Goal: Task Accomplishment & Management: Manage account settings

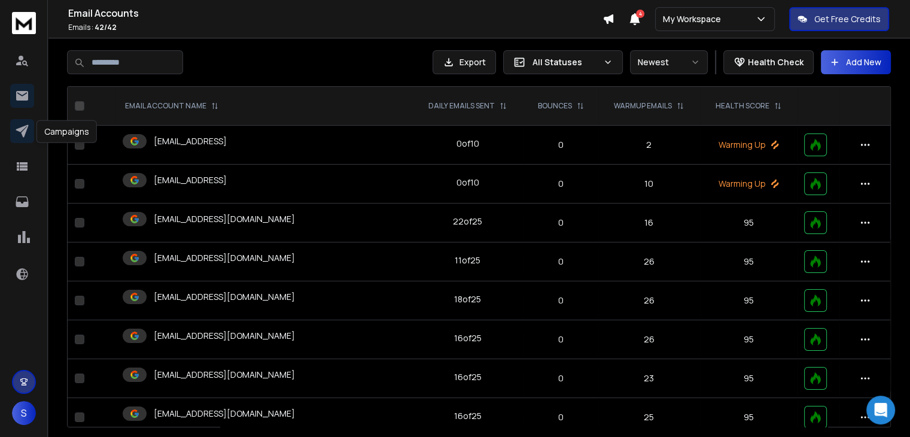
click at [17, 126] on icon at bounding box center [22, 131] width 14 height 14
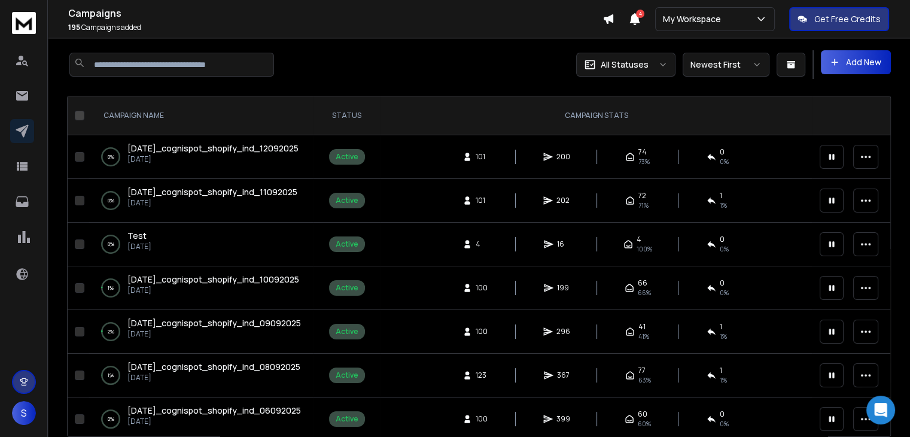
click at [352, 62] on div at bounding box center [273, 64] width 412 height 29
click at [860, 159] on icon "button" at bounding box center [866, 157] width 12 height 12
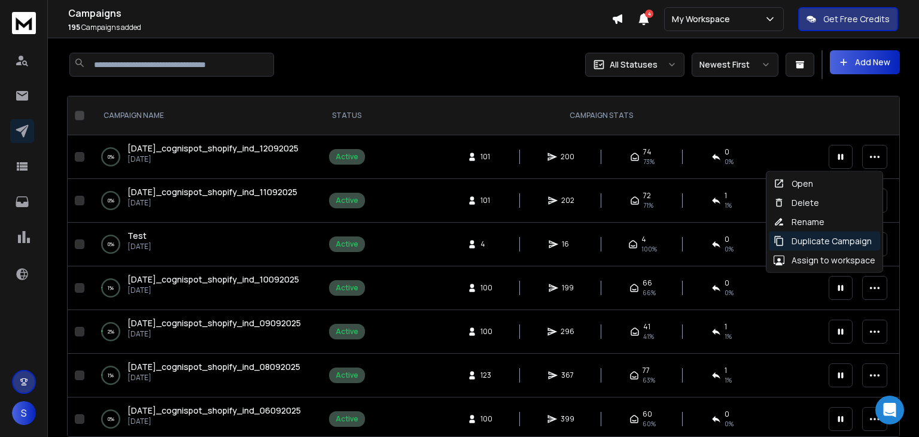
click at [826, 242] on div "Duplicate Campaign" at bounding box center [823, 241] width 98 height 12
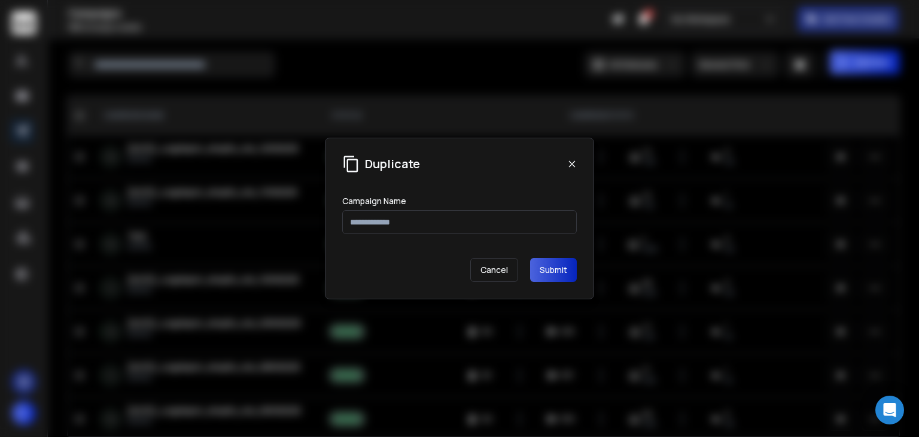
drag, startPoint x: 413, startPoint y: 227, endPoint x: 407, endPoint y: 226, distance: 6.2
click at [413, 227] on input "text" at bounding box center [459, 222] width 235 height 24
paste input "**********"
type input "**********"
click at [556, 265] on button "Submit" at bounding box center [553, 270] width 47 height 24
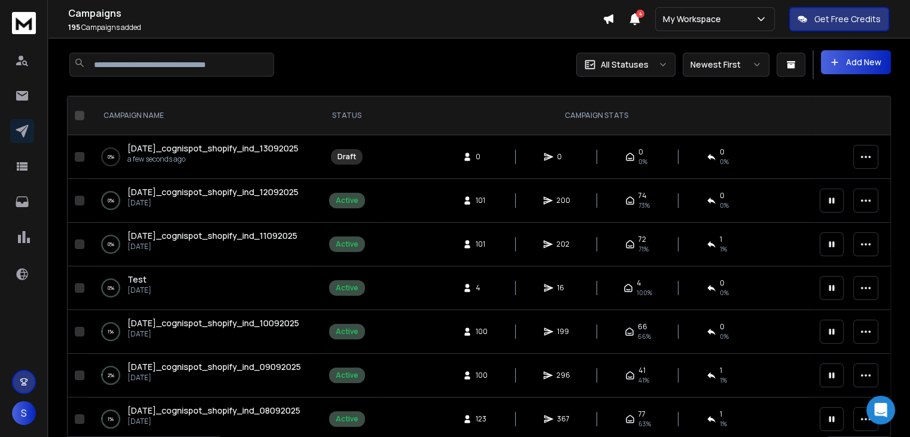
click at [199, 150] on span "ce0011_cognispot_shopify_ind_13092025" at bounding box center [212, 147] width 171 height 11
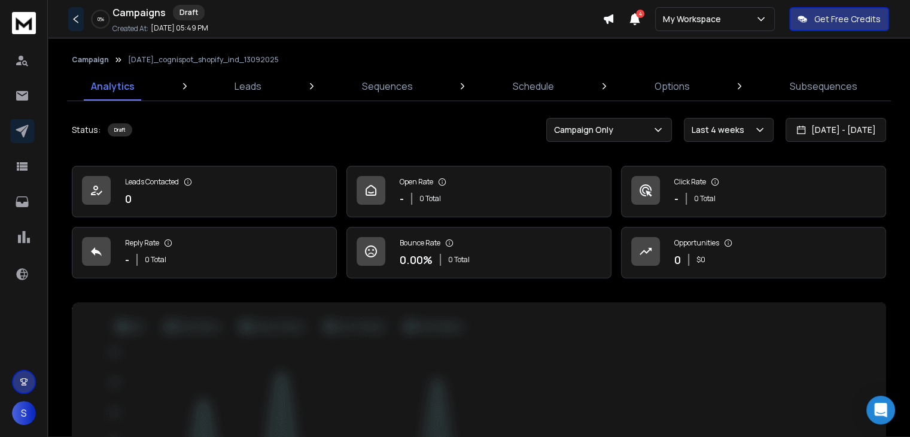
click at [77, 20] on icon at bounding box center [76, 19] width 11 height 11
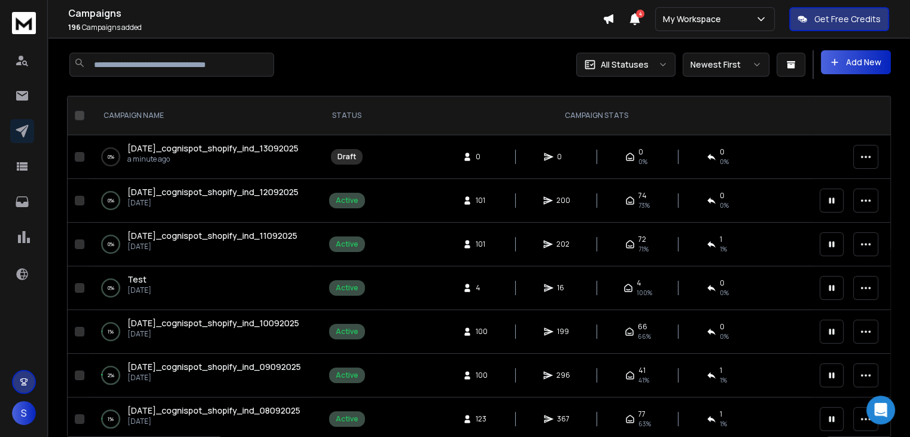
click at [860, 159] on icon "button" at bounding box center [866, 157] width 12 height 12
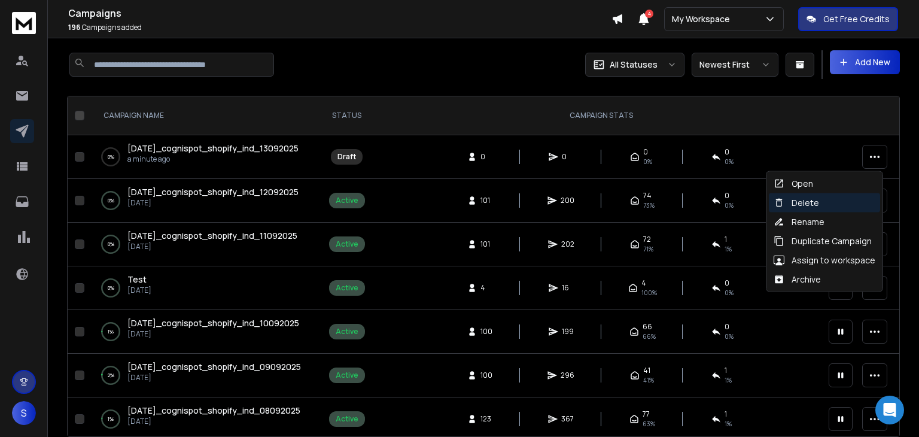
click at [814, 203] on div "Delete" at bounding box center [796, 203] width 45 height 12
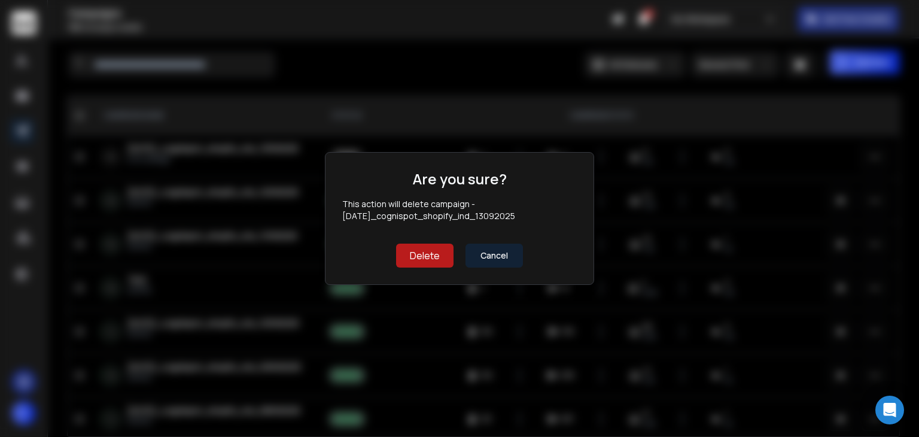
click at [418, 255] on button "Delete" at bounding box center [424, 255] width 57 height 24
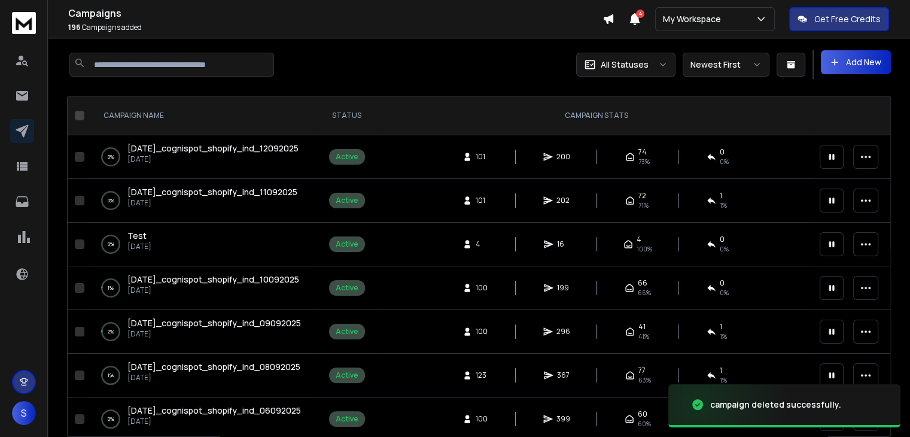
click at [254, 151] on span "[DATE]_cognispot_shopify_ind_12092025" at bounding box center [212, 147] width 171 height 11
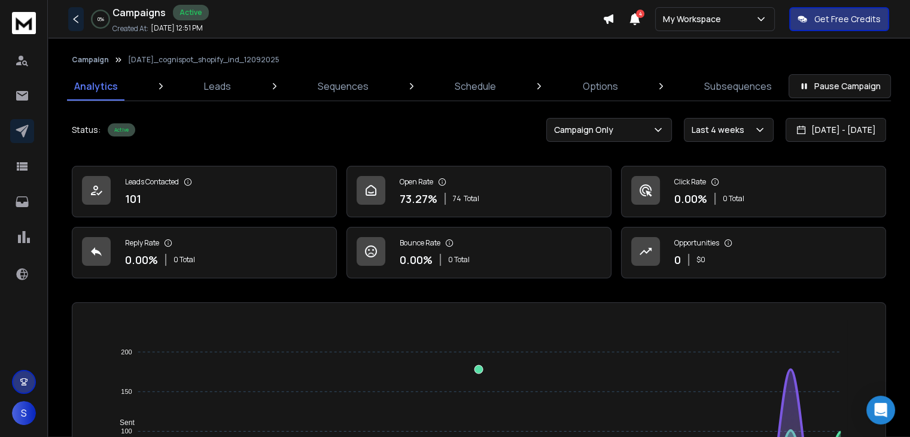
click at [80, 17] on icon at bounding box center [76, 19] width 11 height 11
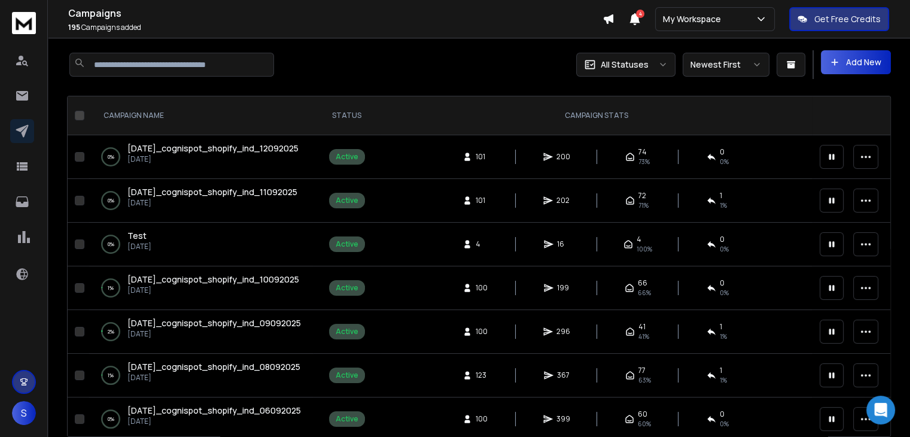
click at [142, 236] on span "Test" at bounding box center [136, 235] width 19 height 11
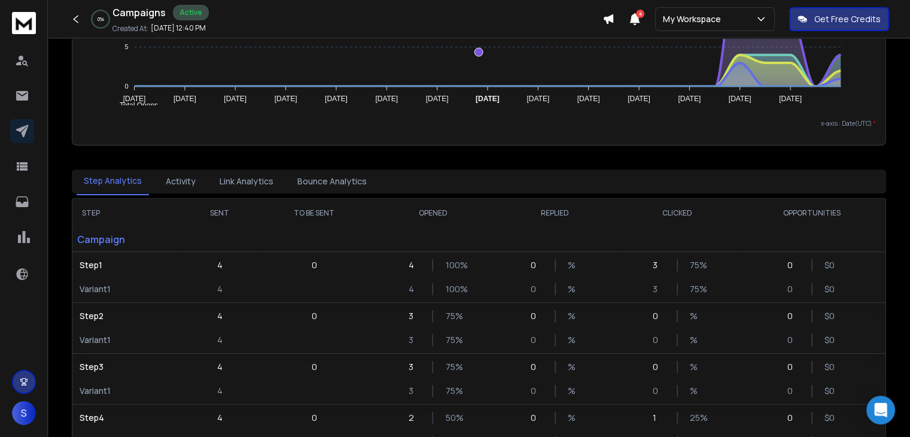
scroll to position [462, 0]
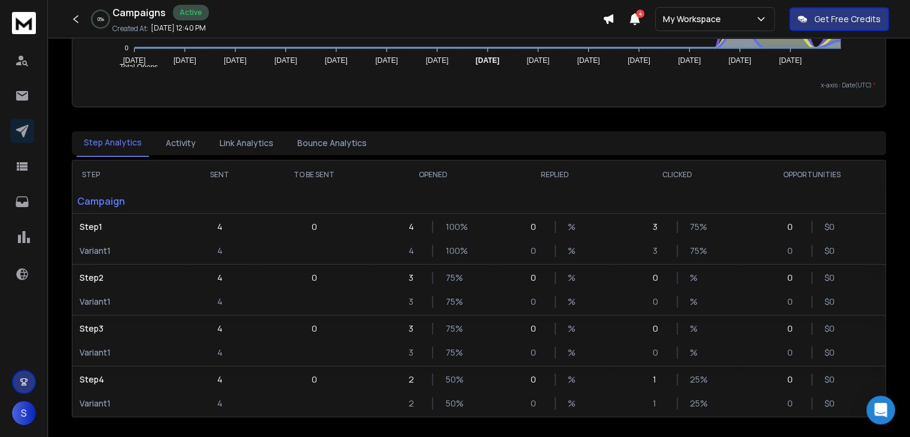
click at [190, 146] on button "Activity" at bounding box center [181, 143] width 44 height 26
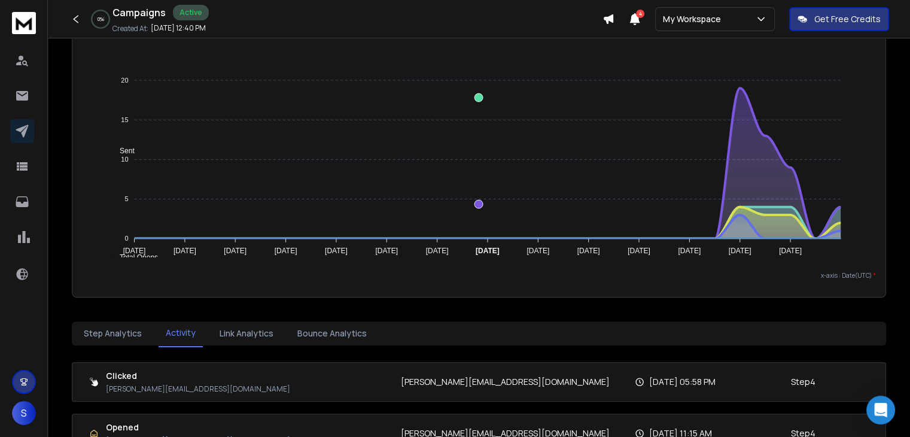
scroll to position [271, 0]
click at [74, 20] on icon at bounding box center [75, 19] width 5 height 8
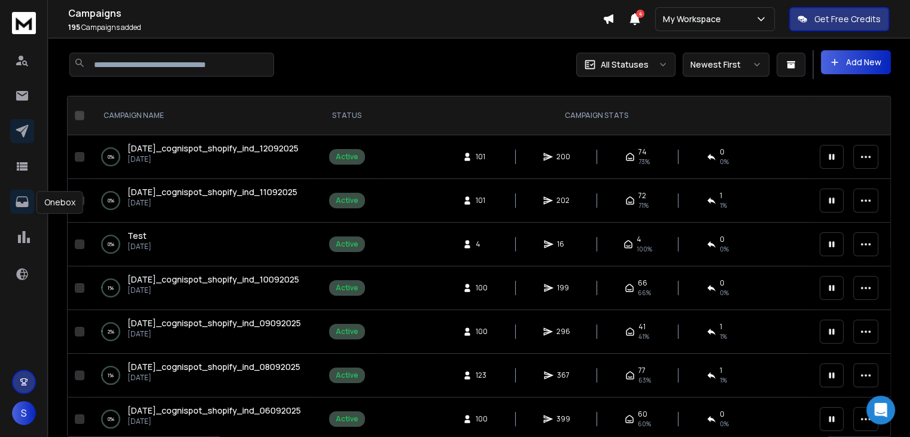
click at [26, 203] on icon at bounding box center [22, 201] width 13 height 11
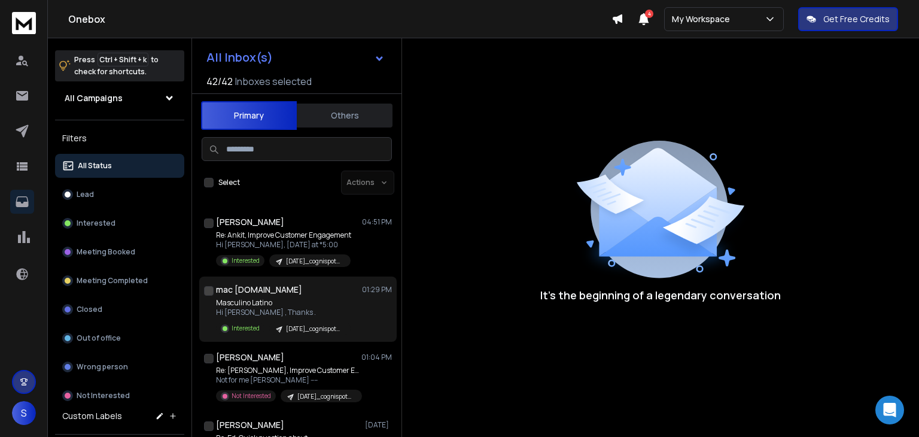
click at [288, 302] on p "Masculino Latino" at bounding box center [283, 303] width 135 height 10
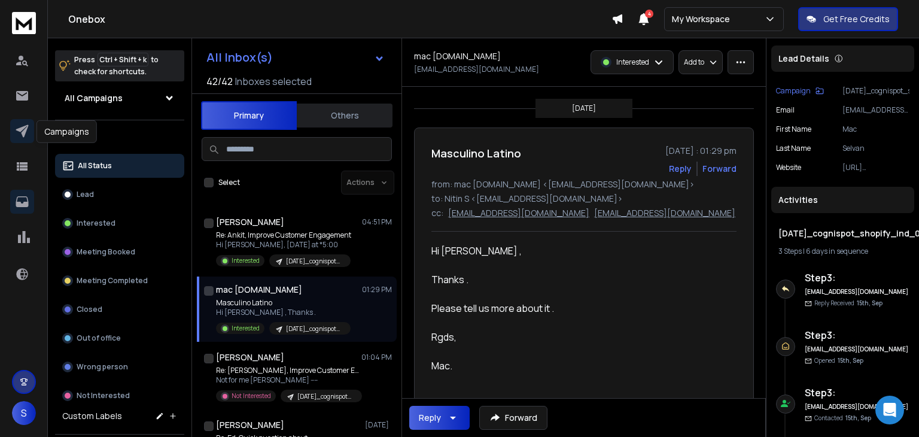
click at [19, 133] on icon at bounding box center [22, 131] width 14 height 14
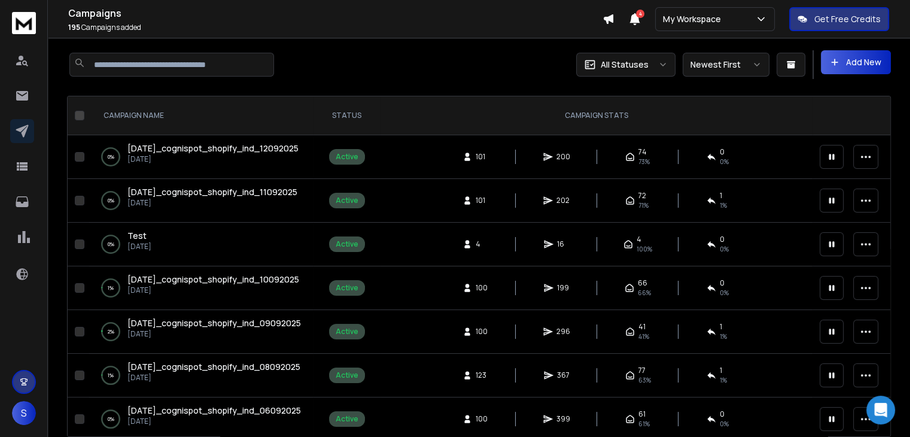
click at [234, 146] on span "[DATE]_cognispot_shopify_ind_12092025" at bounding box center [212, 147] width 171 height 11
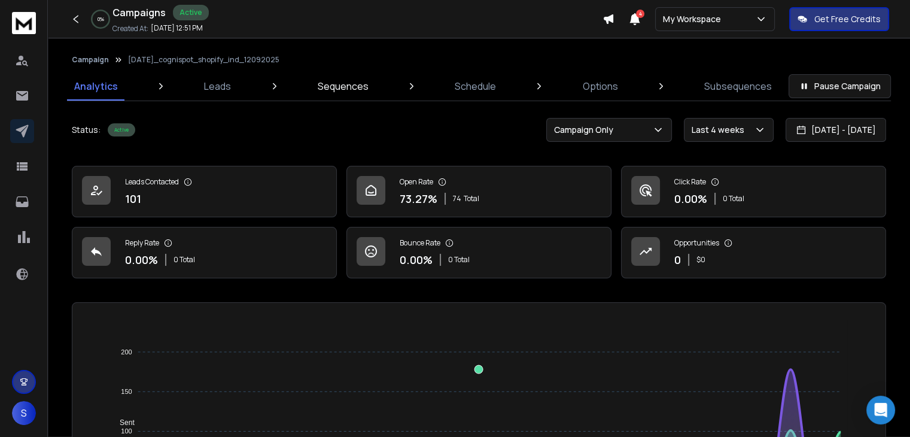
click at [347, 89] on p "Sequences" at bounding box center [343, 86] width 51 height 14
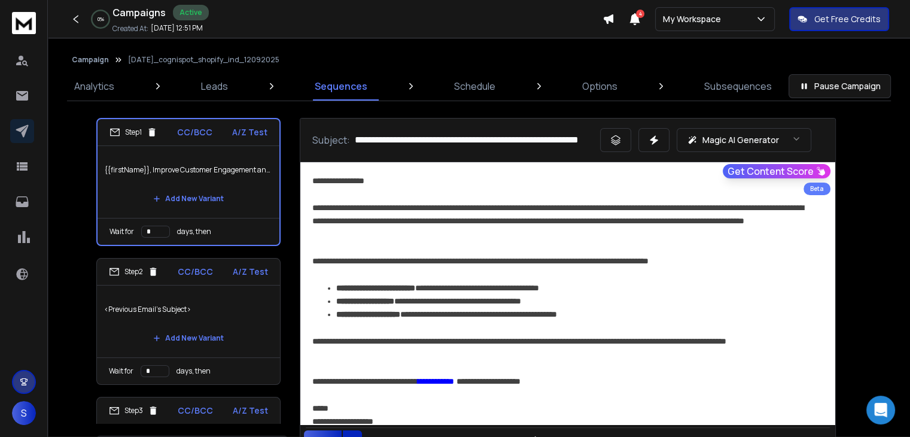
click at [526, 264] on div "**********" at bounding box center [563, 260] width 502 height 13
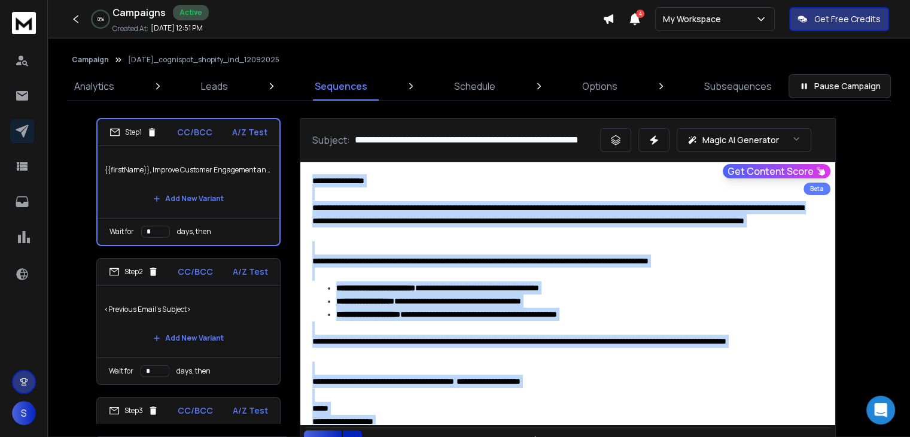
copy div "**********"
click at [235, 309] on p "<Previous Email's Subject>" at bounding box center [188, 310] width 169 height 34
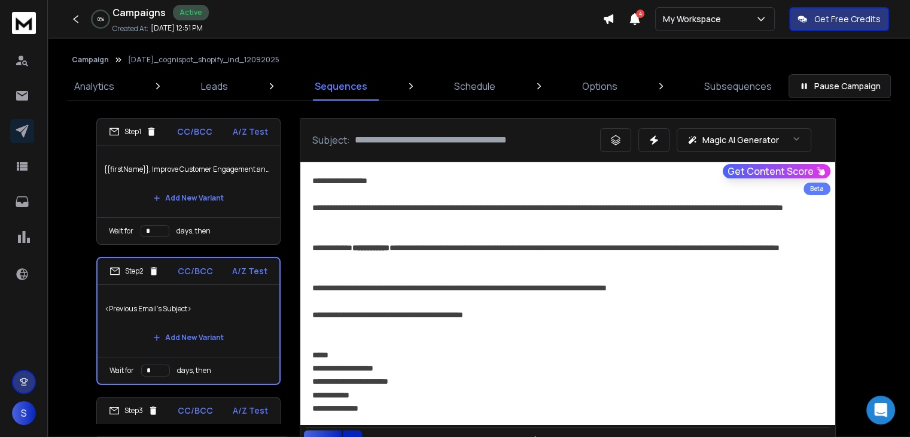
click at [605, 299] on div at bounding box center [567, 300] width 511 height 13
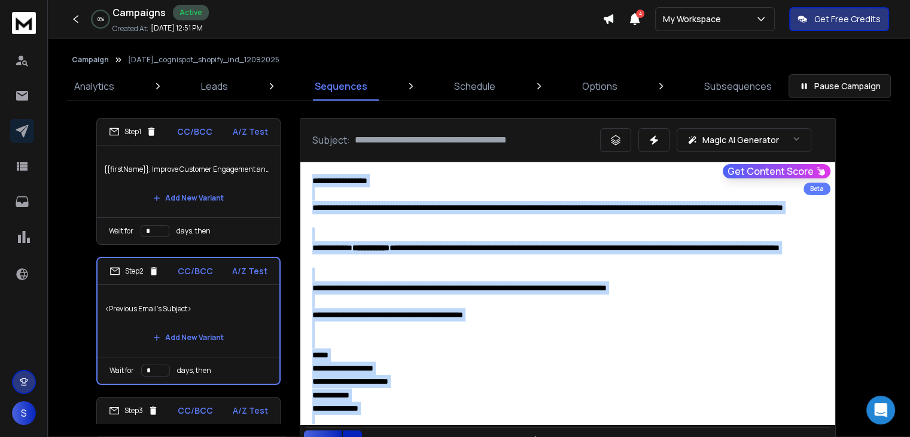
copy div "**********"
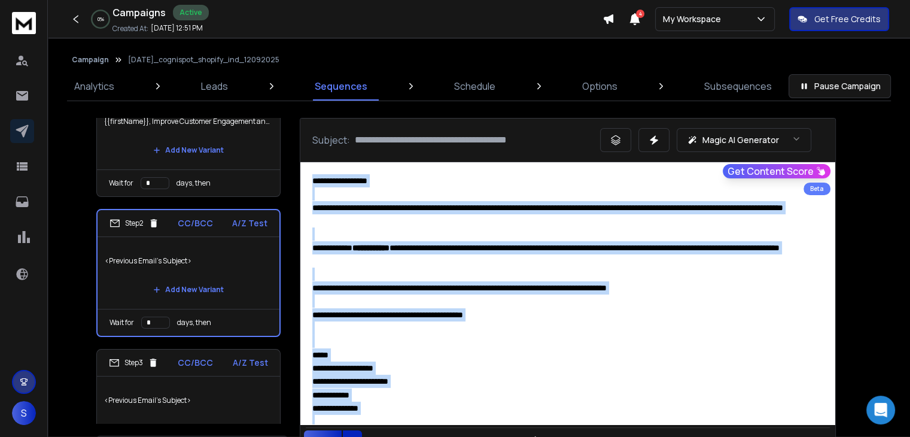
scroll to position [120, 0]
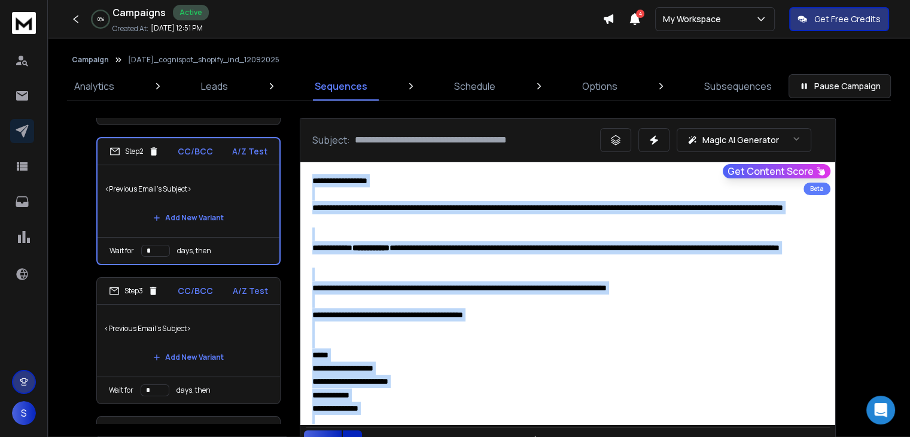
click at [235, 336] on p "<Previous Email's Subject>" at bounding box center [188, 329] width 169 height 34
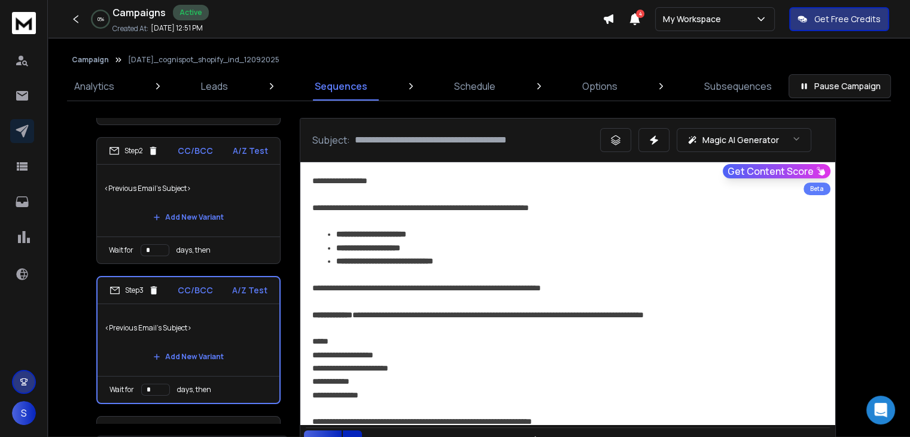
click at [510, 331] on div at bounding box center [567, 327] width 511 height 13
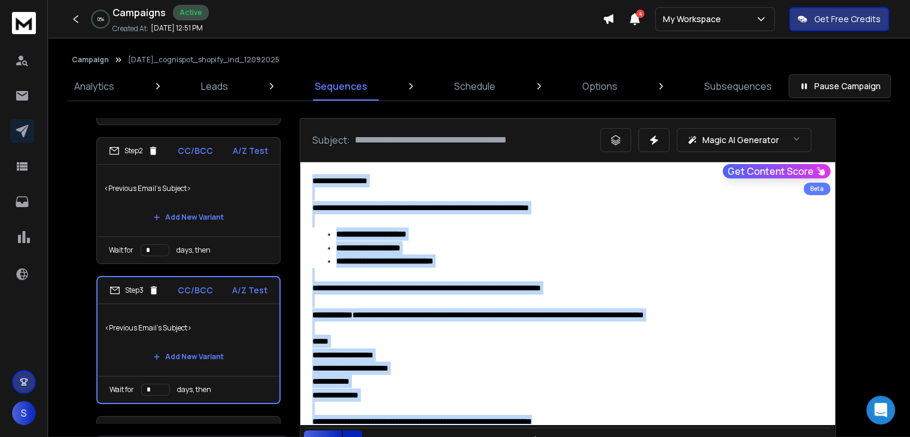
copy div "**********"
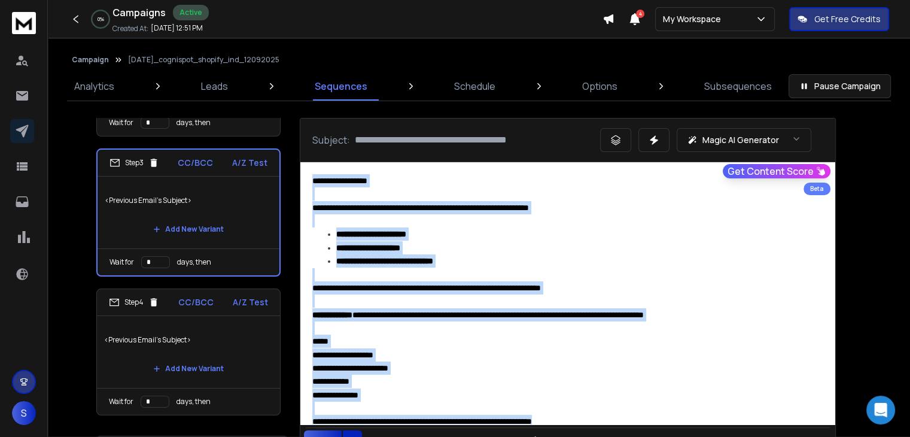
scroll to position [299, 0]
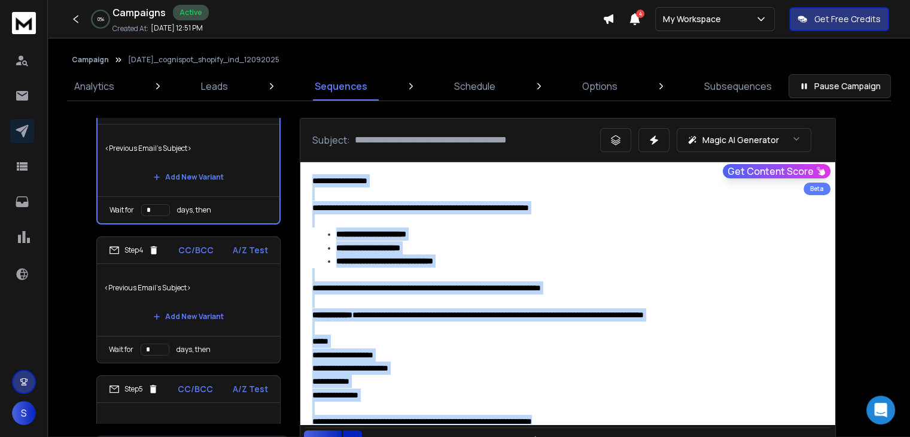
click at [242, 294] on p "<Previous Email's Subject>" at bounding box center [188, 288] width 169 height 34
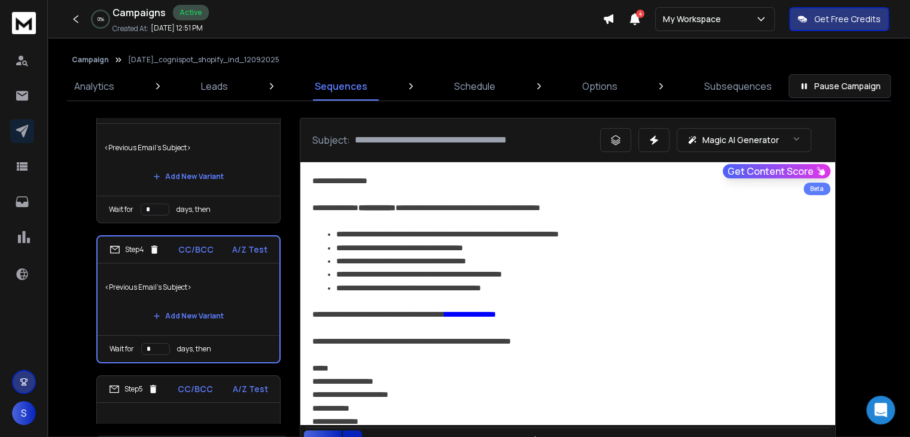
click at [496, 312] on link "**********" at bounding box center [469, 314] width 51 height 8
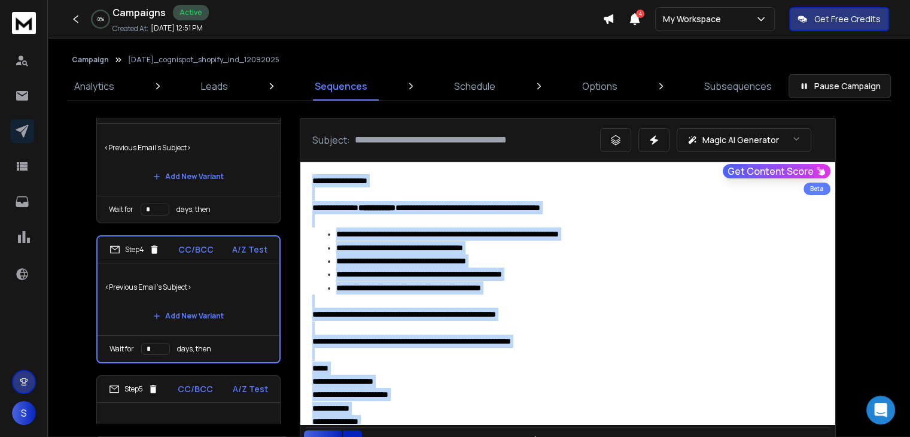
copy div "**********"
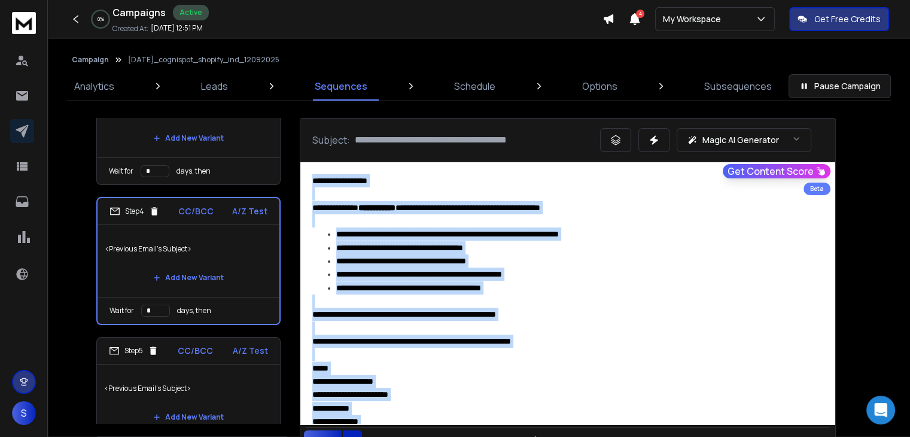
scroll to position [348, 0]
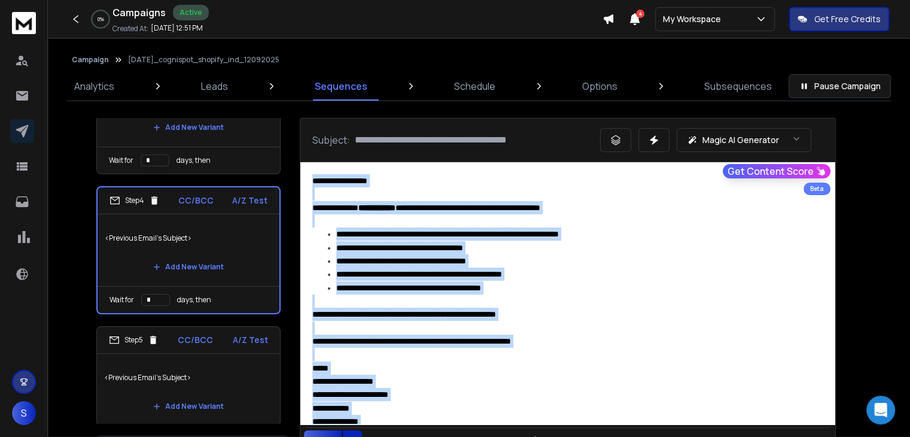
click at [240, 383] on p "<Previous Email's Subject>" at bounding box center [188, 378] width 169 height 34
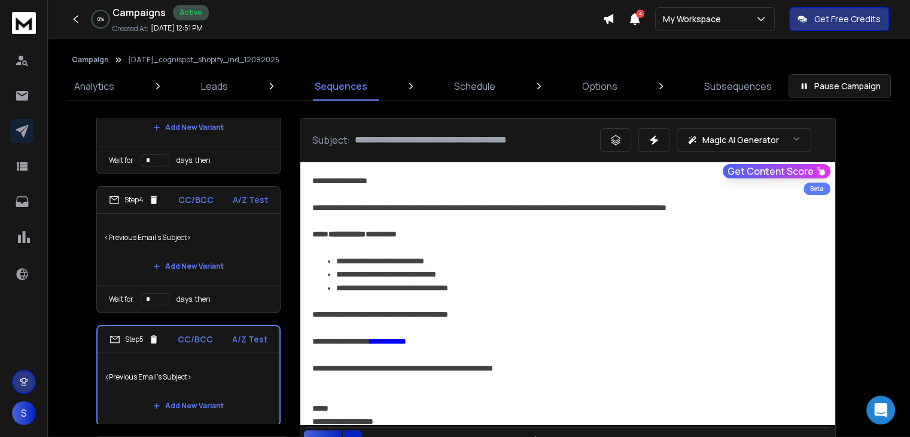
click at [506, 328] on div at bounding box center [567, 327] width 511 height 13
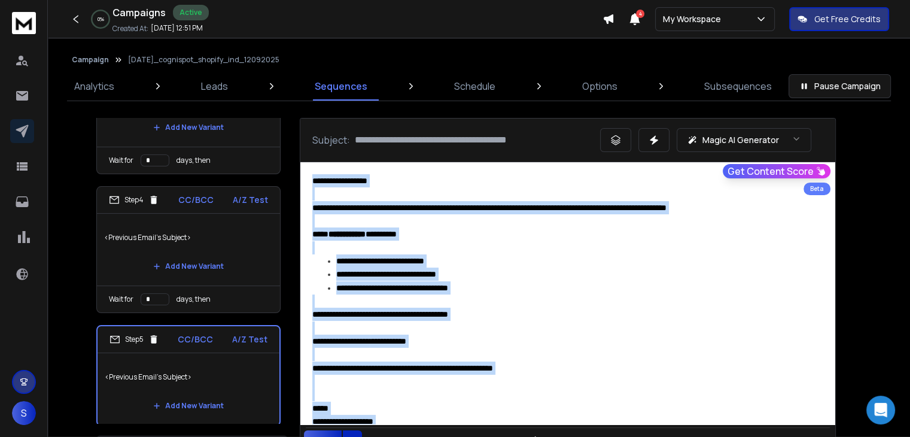
click at [79, 149] on div "**********" at bounding box center [479, 288] width 824 height 351
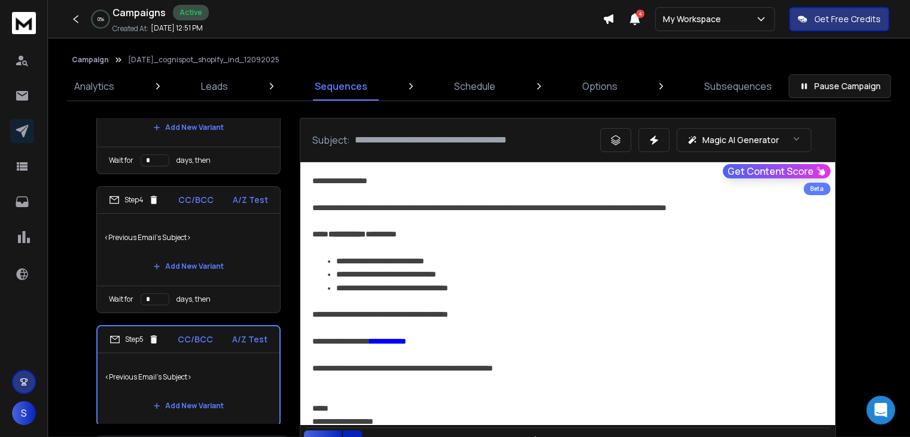
scroll to position [0, 0]
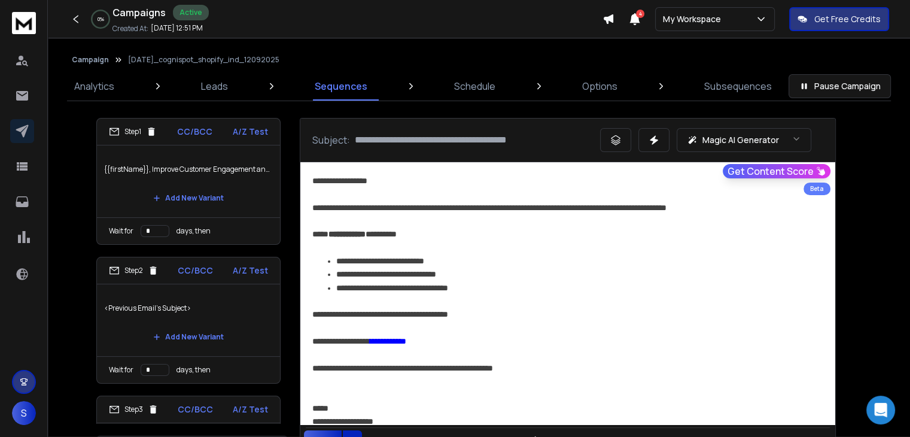
click at [203, 159] on p "{{firstName}}, Improve Customer Engagement and Revenue with AI" at bounding box center [188, 170] width 169 height 34
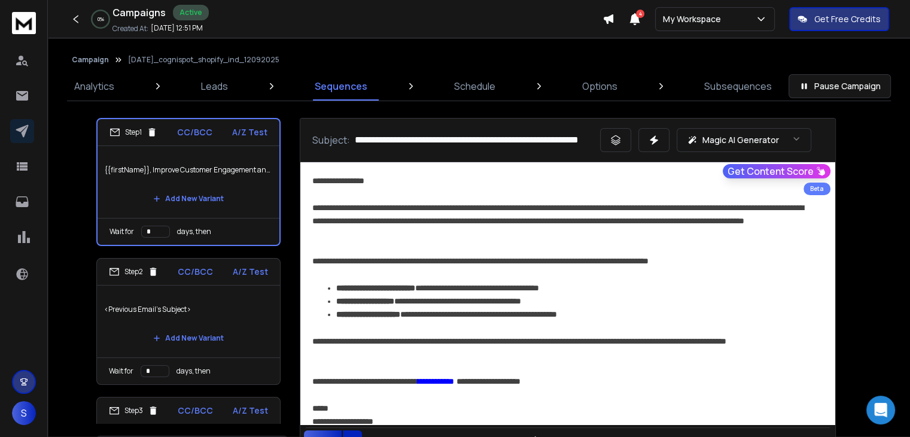
click at [472, 139] on input "**********" at bounding box center [471, 140] width 233 height 14
click at [418, 140] on input "**********" at bounding box center [471, 140] width 233 height 14
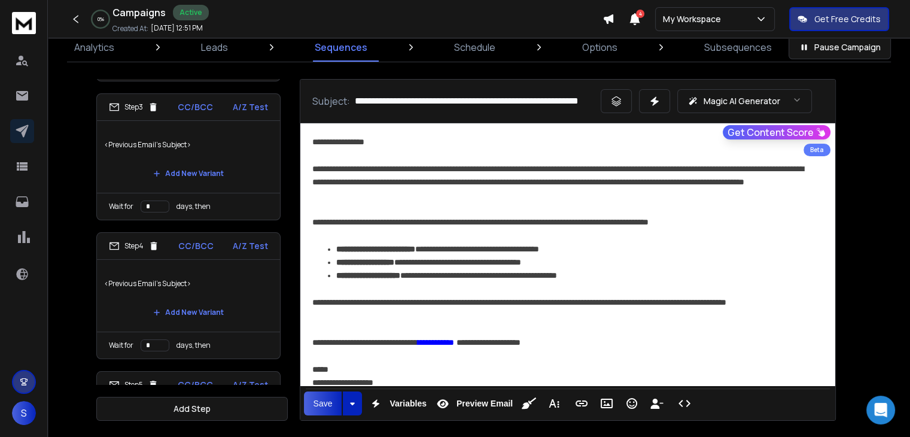
scroll to position [169, 0]
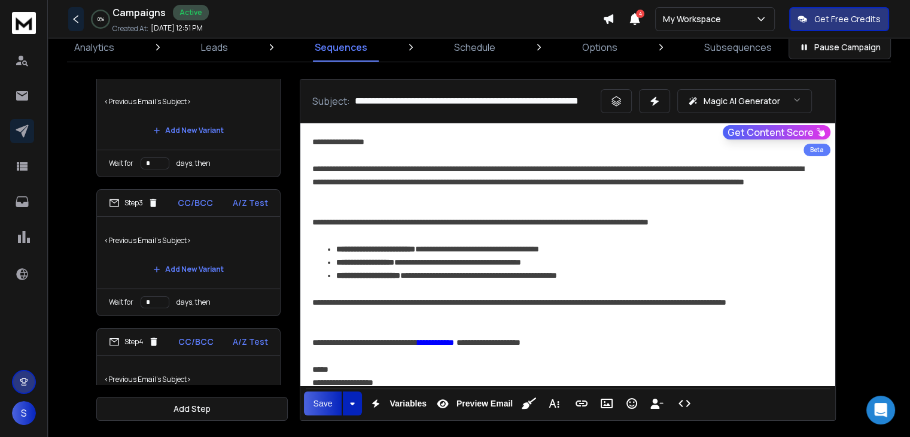
click at [78, 16] on icon at bounding box center [76, 19] width 11 height 11
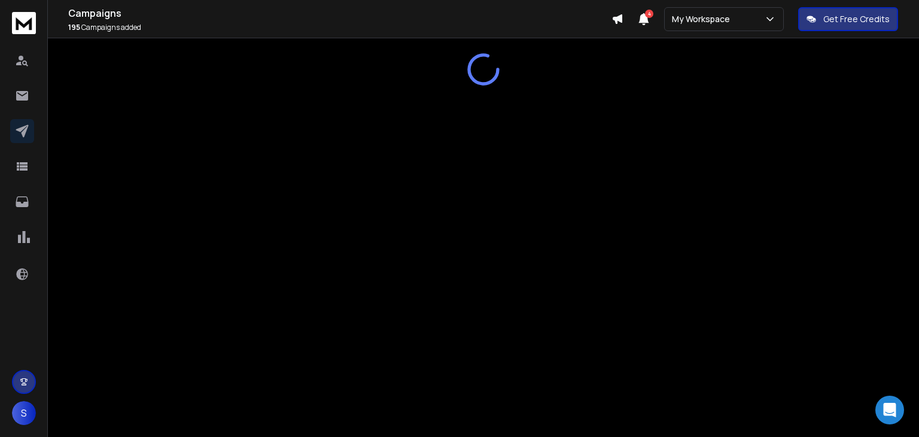
click at [312, 219] on div "Your warmest leads are on your site – Turn visits into conversations Reach Out …" at bounding box center [459, 218] width 919 height 437
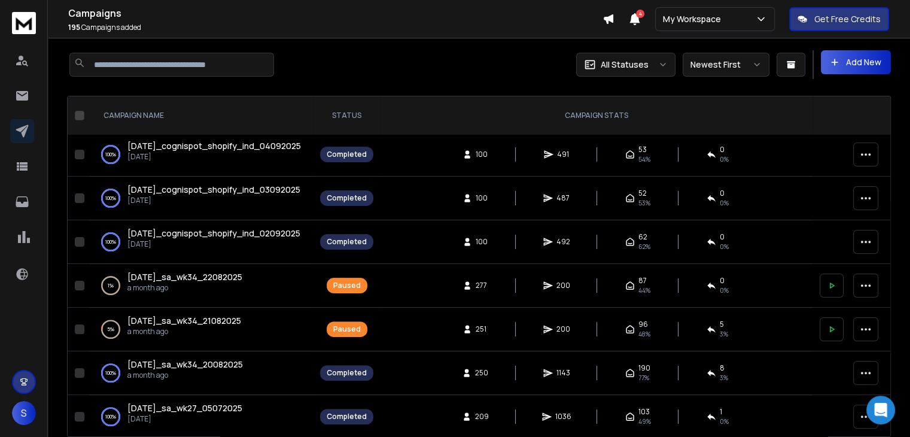
scroll to position [359, 0]
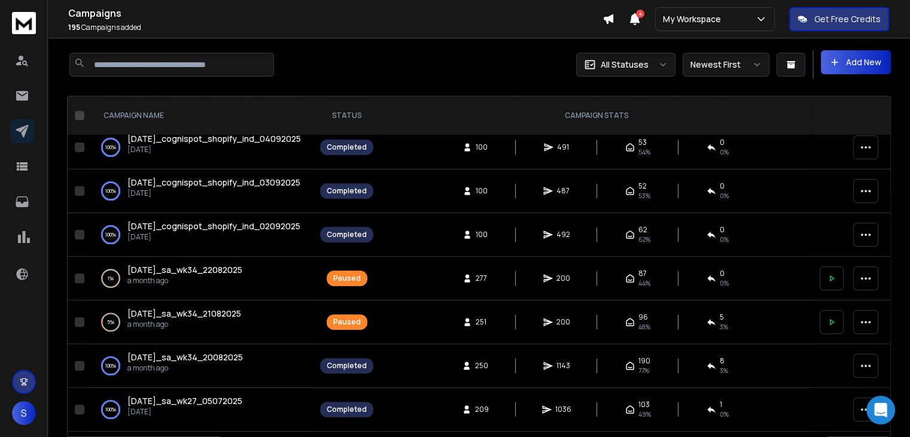
click at [187, 232] on p "[DATE]" at bounding box center [213, 237] width 173 height 10
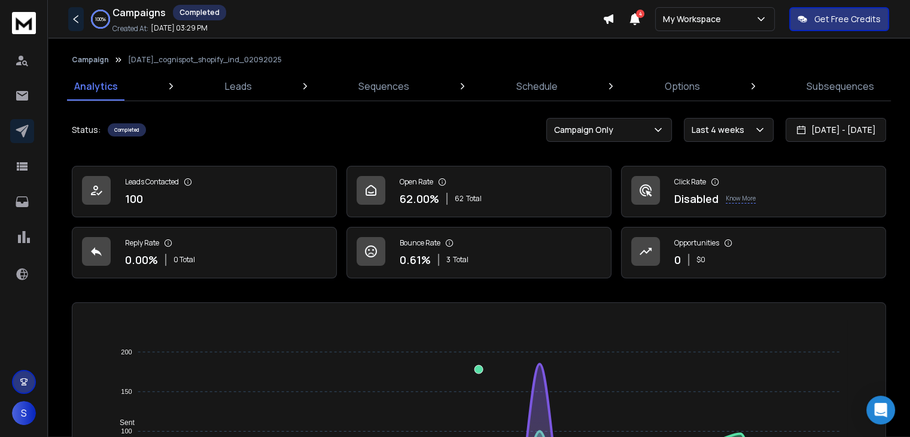
click at [75, 15] on icon at bounding box center [76, 19] width 11 height 11
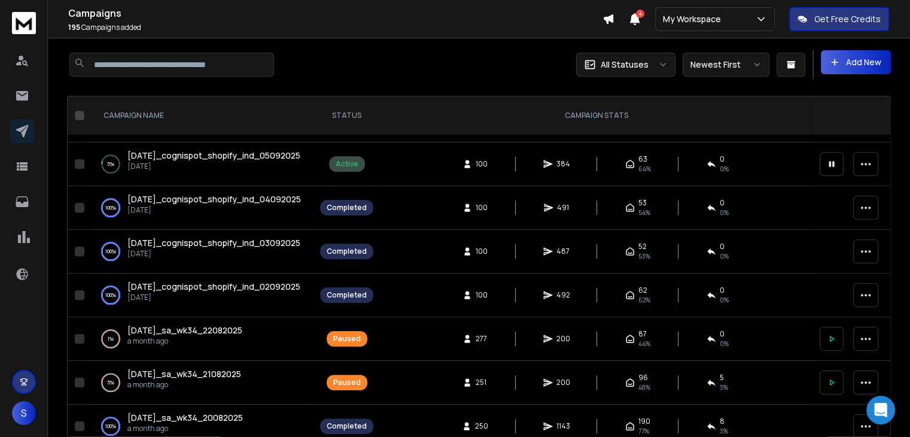
scroll to position [299, 0]
click at [193, 241] on span "[DATE]_cognispot_shopify_ind_03092025" at bounding box center [213, 241] width 173 height 11
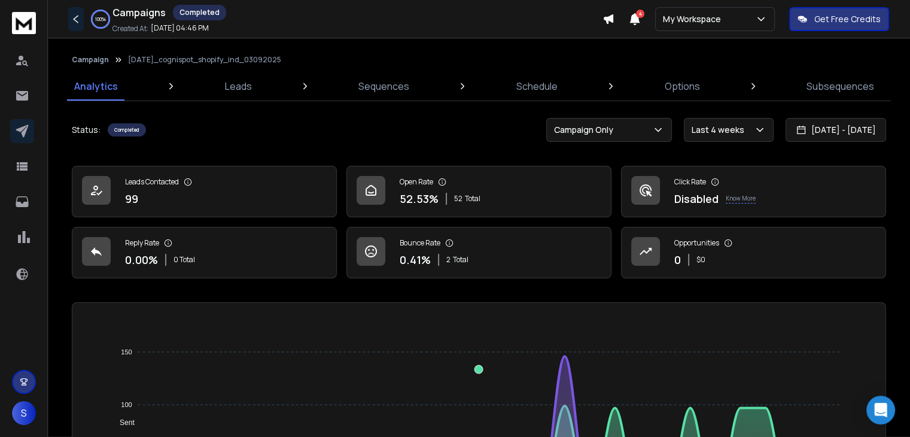
click at [76, 20] on icon at bounding box center [75, 19] width 5 height 8
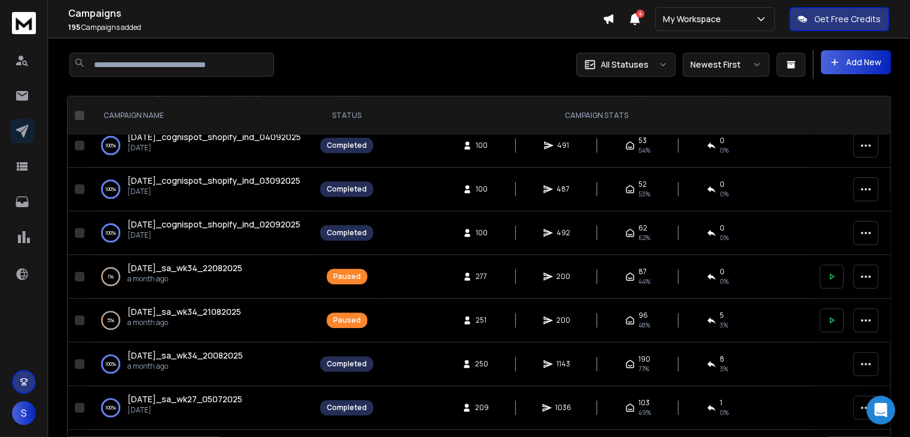
scroll to position [299, 0]
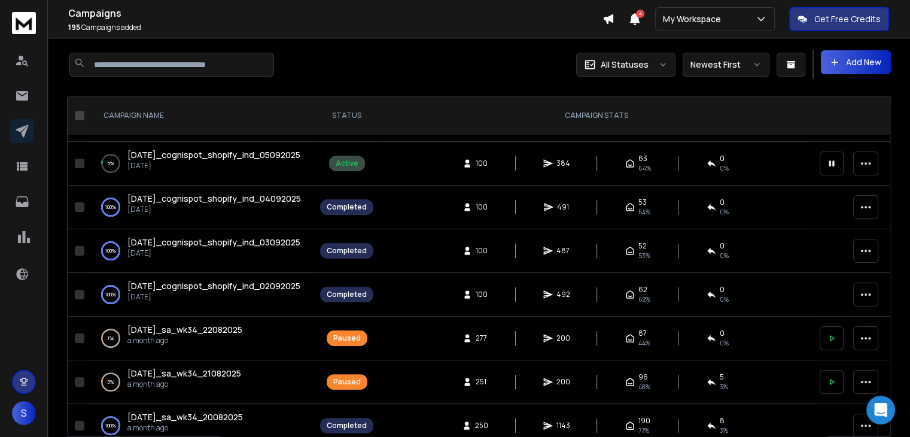
click at [189, 198] on span "[DATE]_cognispot_shopify_ind_04092025" at bounding box center [213, 198] width 173 height 11
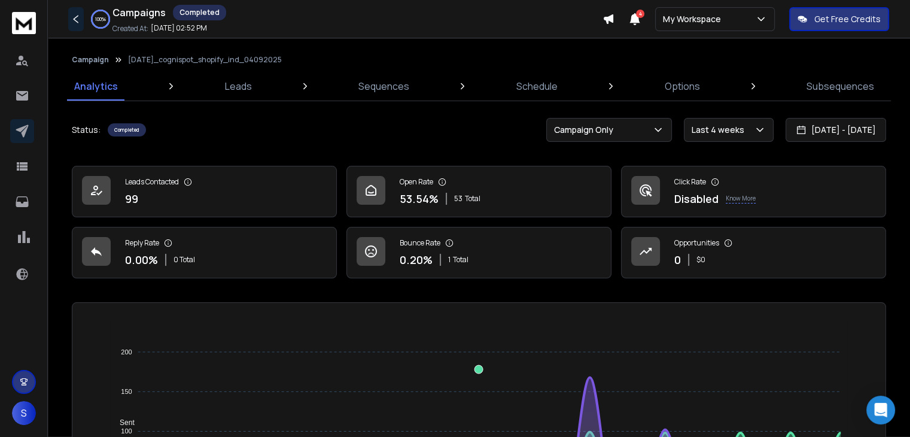
click at [74, 19] on icon at bounding box center [75, 19] width 5 height 8
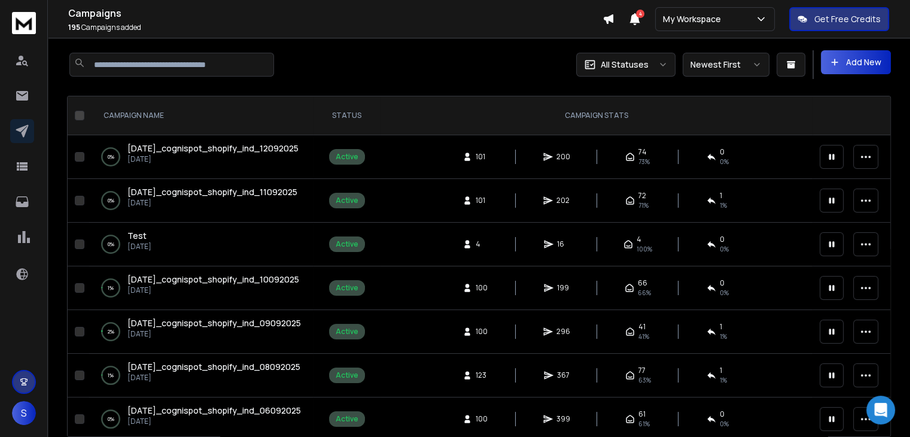
click at [247, 187] on span "[DATE]_cognispot_shopify_ind_11092025" at bounding box center [212, 191] width 170 height 11
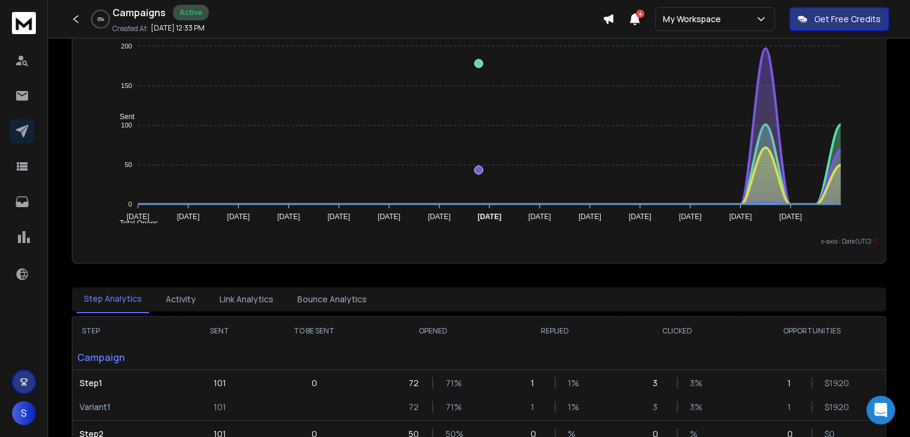
scroll to position [361, 0]
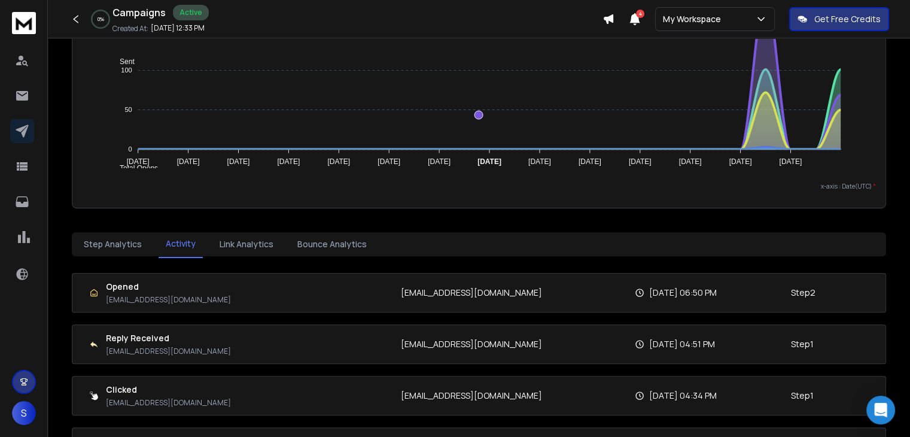
click at [173, 240] on button "Activity" at bounding box center [181, 244] width 44 height 28
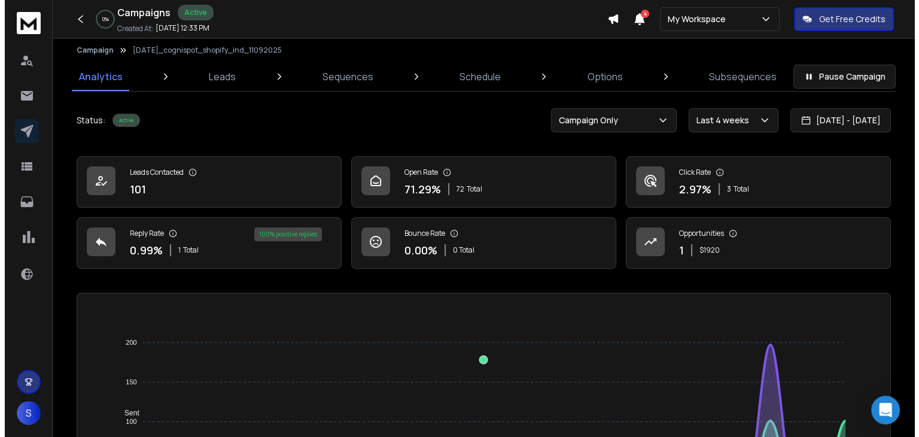
scroll to position [0, 0]
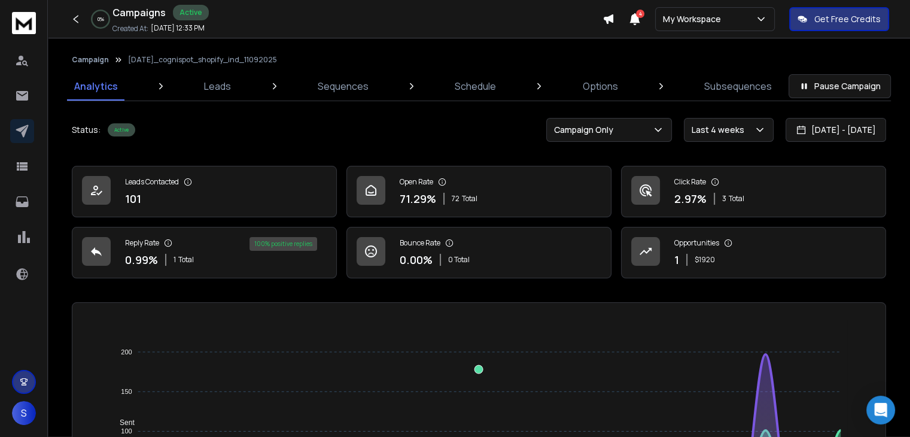
click at [729, 197] on span "Total" at bounding box center [737, 199] width 16 height 10
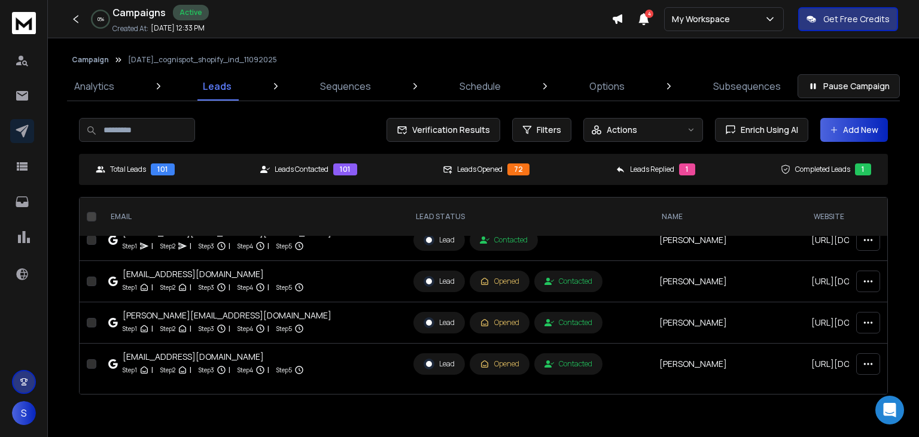
scroll to position [5015, 0]
click at [519, 168] on div "72" at bounding box center [518, 169] width 22 height 12
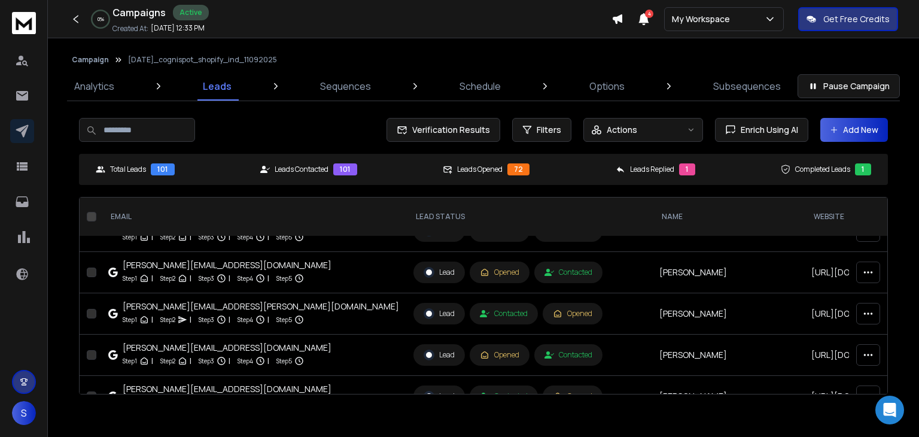
scroll to position [0, 0]
